Goal: Communication & Community: Answer question/provide support

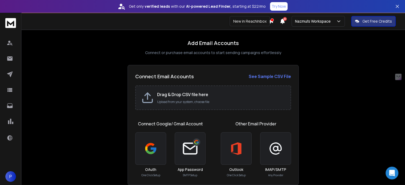
click at [272, 20] on div at bounding box center [271, 19] width 3 height 3
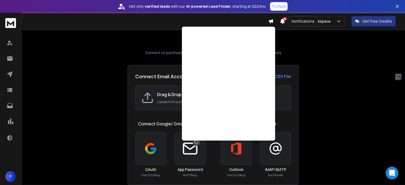
click at [284, 20] on icon at bounding box center [282, 20] width 5 height 5
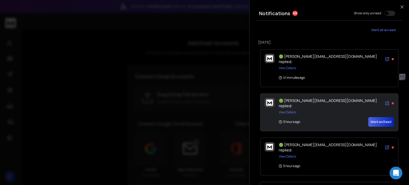
click at [289, 110] on div "View Details" at bounding box center [286, 112] width 17 height 4
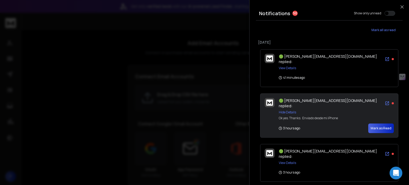
click at [310, 116] on div "Ok yes. Thanks. Enviado desde mi iPhone" at bounding box center [307, 118] width 59 height 4
click at [289, 110] on div "Hide Details" at bounding box center [286, 112] width 17 height 4
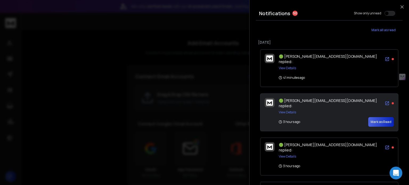
click at [290, 110] on div "View Details" at bounding box center [286, 112] width 17 height 4
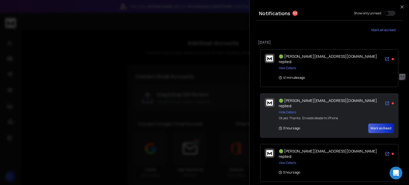
click at [312, 116] on div "Ok yes. Thanks. Enviado desde mi iPhone" at bounding box center [307, 118] width 59 height 4
click at [292, 116] on div "Ok yes. Thanks. Enviado desde mi iPhone" at bounding box center [307, 118] width 59 height 4
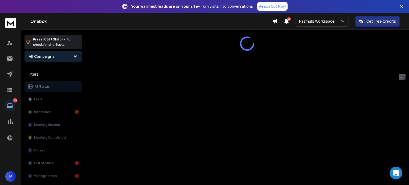
click at [74, 56] on icon at bounding box center [75, 56] width 3 height 2
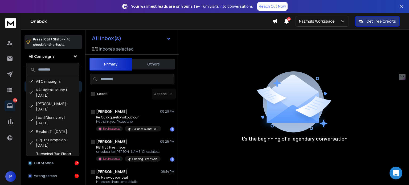
click at [240, 73] on div "It’s the beginning of a legendary conversation" at bounding box center [294, 108] width 230 height 157
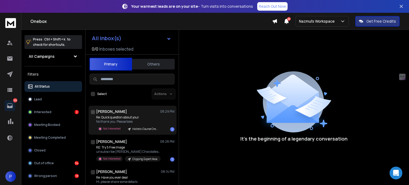
click at [131, 117] on p "Re: Quick question about your" at bounding box center [128, 117] width 64 height 4
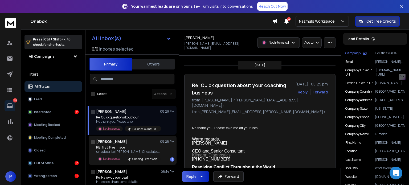
click at [134, 148] on p "RE: Try 5 Free Image" at bounding box center [128, 147] width 64 height 4
